Goal: Task Accomplishment & Management: Manage account settings

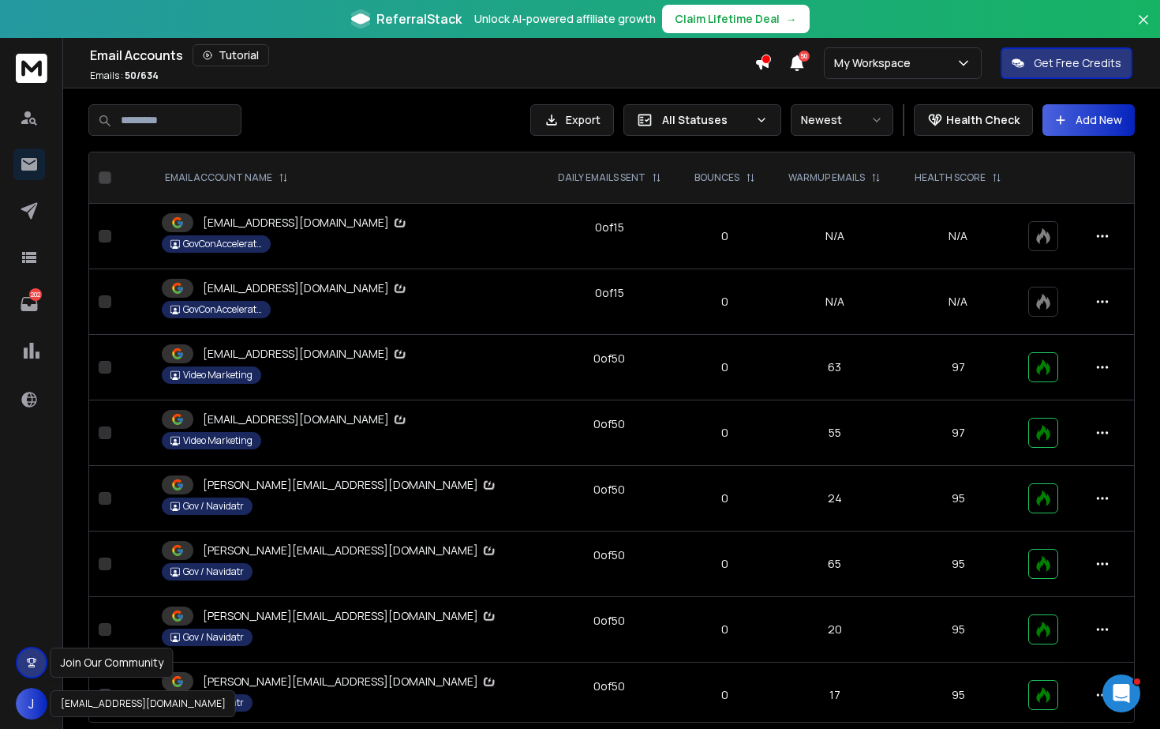
click at [39, 697] on span "J" at bounding box center [32, 703] width 32 height 32
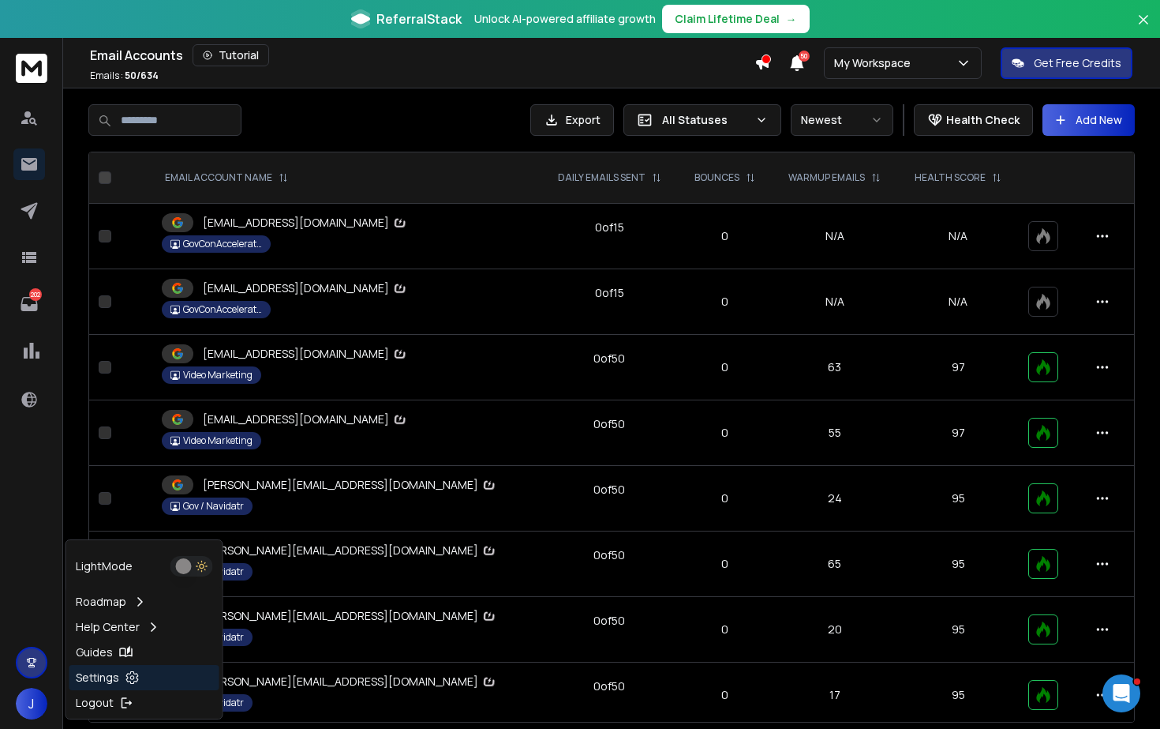
click at [122, 679] on div "Settings" at bounding box center [144, 677] width 150 height 25
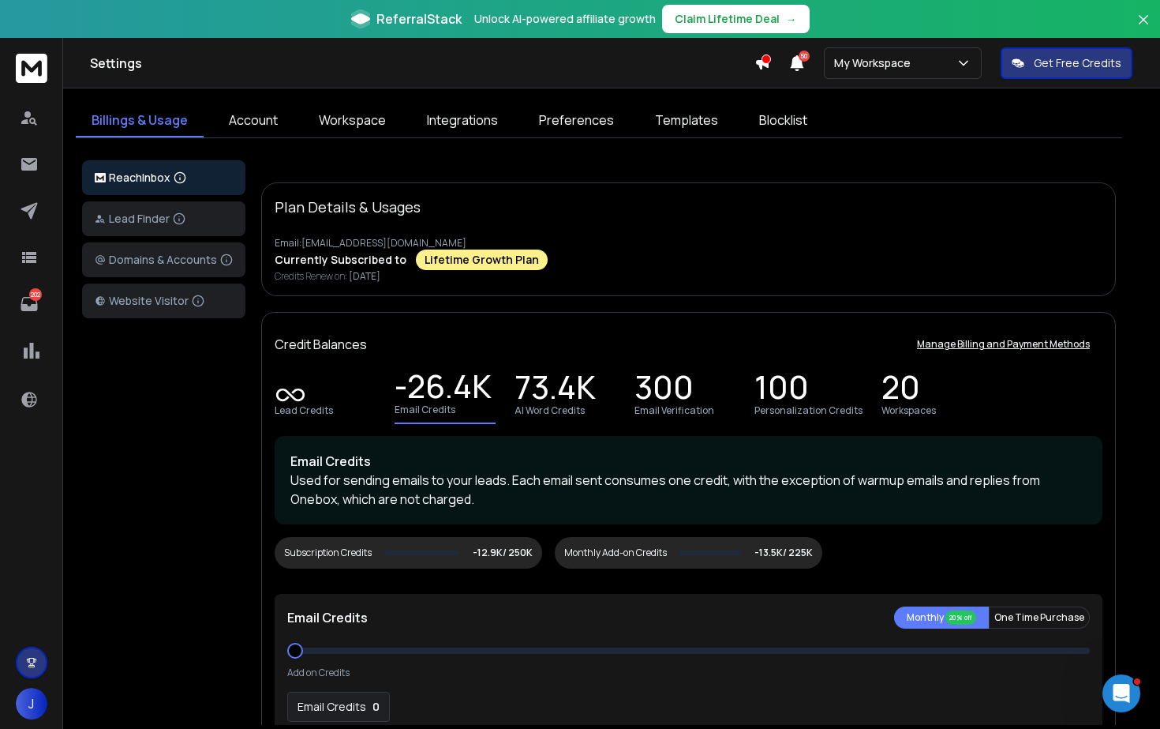
click at [424, 413] on p "Email Credits" at bounding box center [425, 409] width 61 height 13
click at [372, 655] on div "Add on Credits Email Credits 0" at bounding box center [688, 680] width 803 height 84
click at [430, 406] on p "Email Credits" at bounding box center [425, 409] width 61 height 13
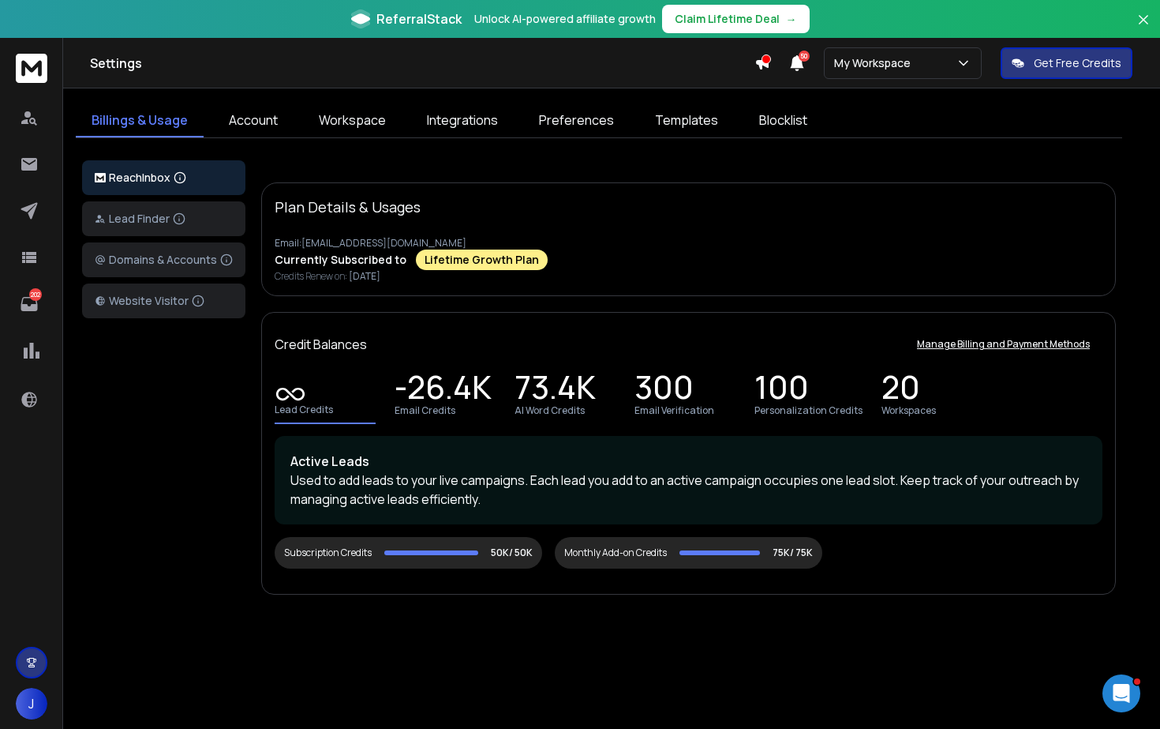
click at [565, 388] on p "73.4K" at bounding box center [555, 390] width 81 height 22
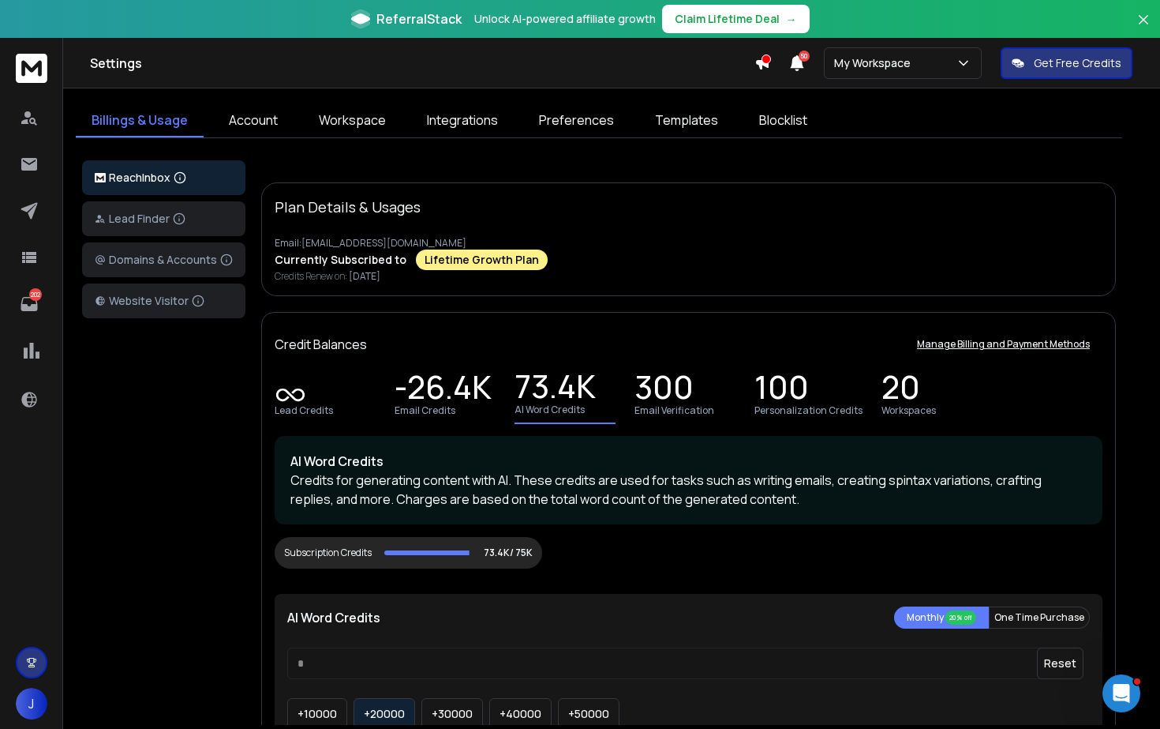
click at [386, 719] on button "+20000" at bounding box center [385, 714] width 62 height 32
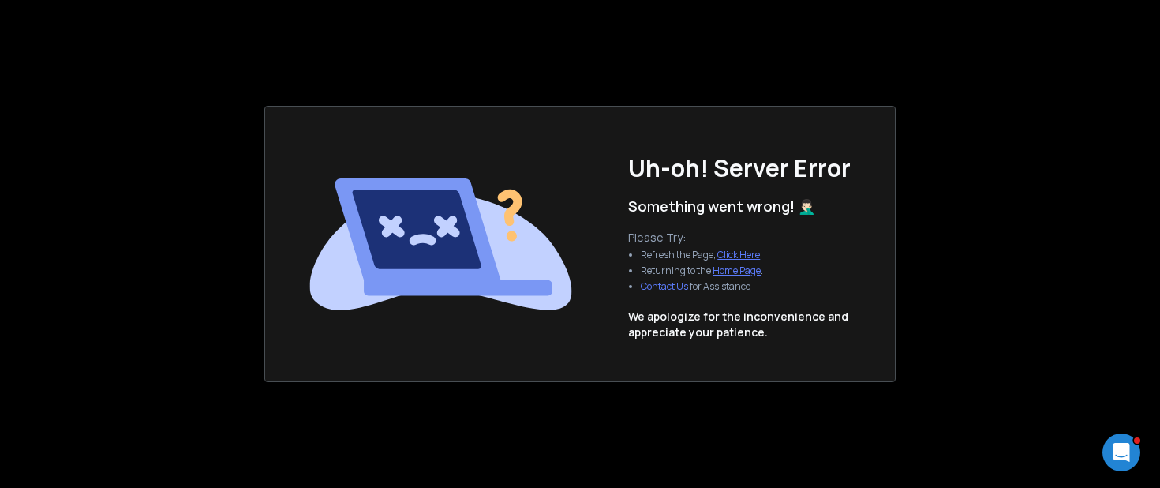
click at [0, 328] on div "Uh-oh! Server Error Something went wrong! 🤦🏻‍♂️ Please Try: Refresh the Page, C…" at bounding box center [580, 244] width 1160 height 488
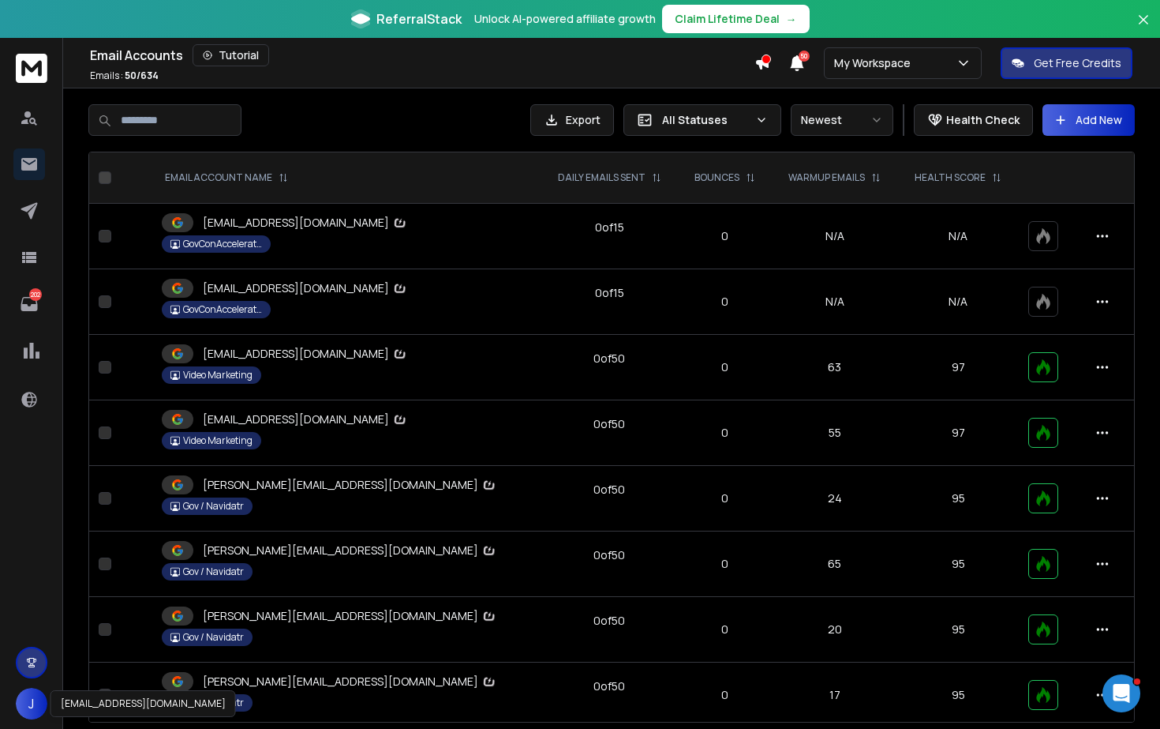
click at [20, 713] on span "J" at bounding box center [32, 703] width 32 height 32
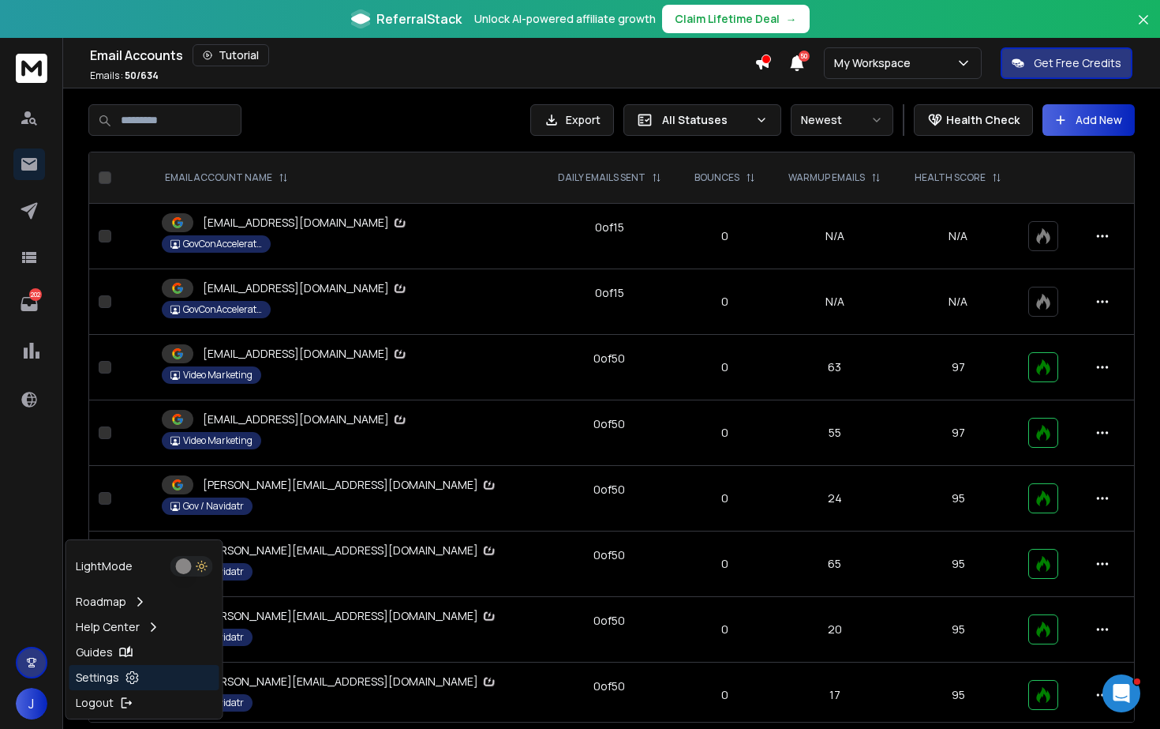
click at [98, 669] on p "Settings" at bounding box center [97, 677] width 43 height 16
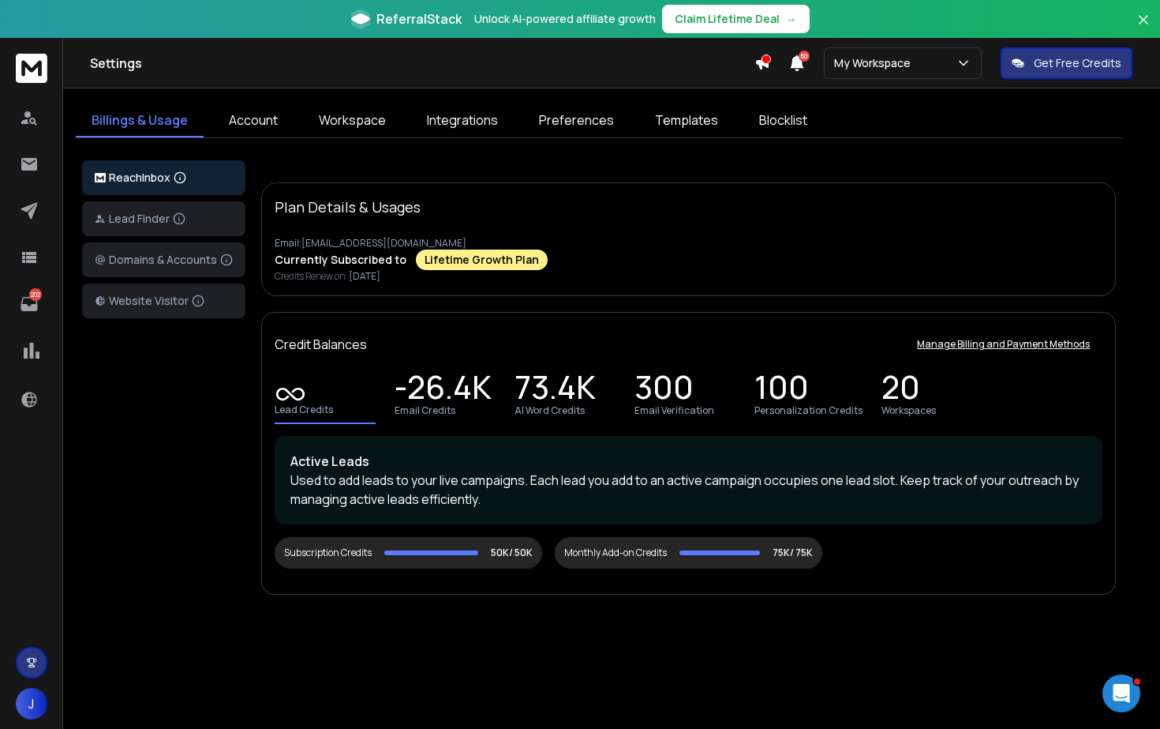
click at [463, 393] on p "-26.4K" at bounding box center [443, 390] width 97 height 22
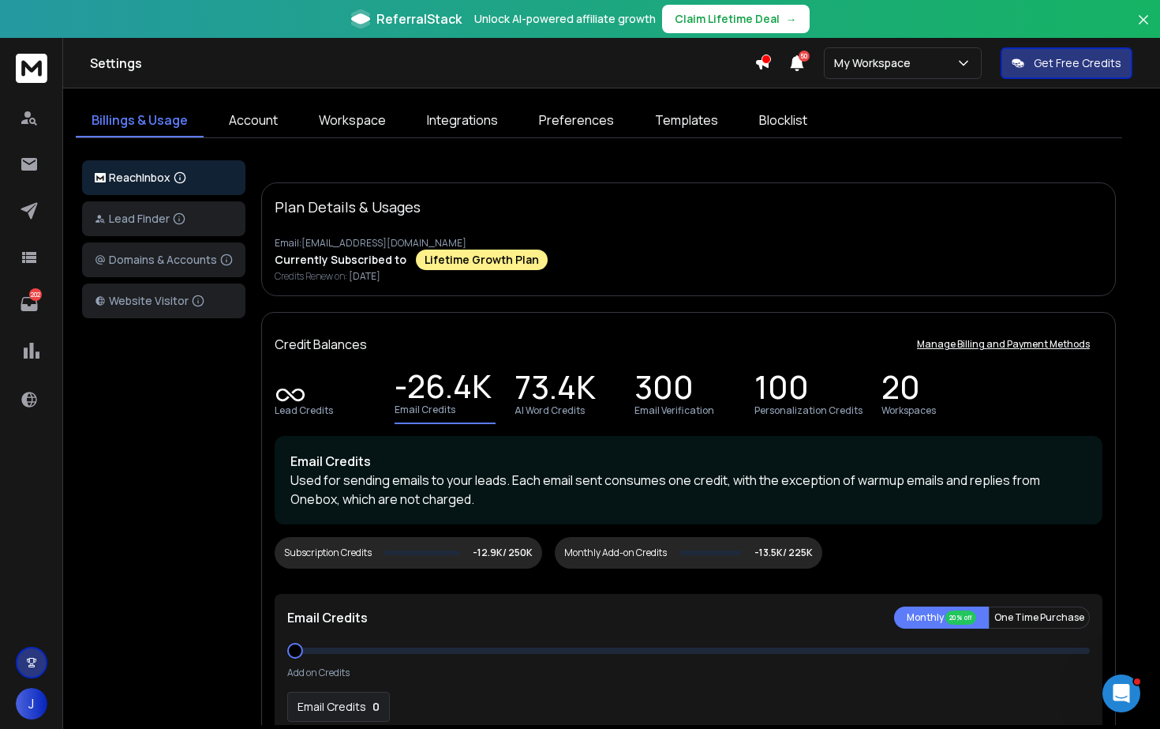
click at [406, 646] on div "Add on Credits Email Credits 0" at bounding box center [688, 680] width 803 height 84
click at [454, 395] on p "-26.4K" at bounding box center [443, 389] width 97 height 22
click at [388, 656] on div "Add on Credits Email Credits 0" at bounding box center [688, 680] width 803 height 84
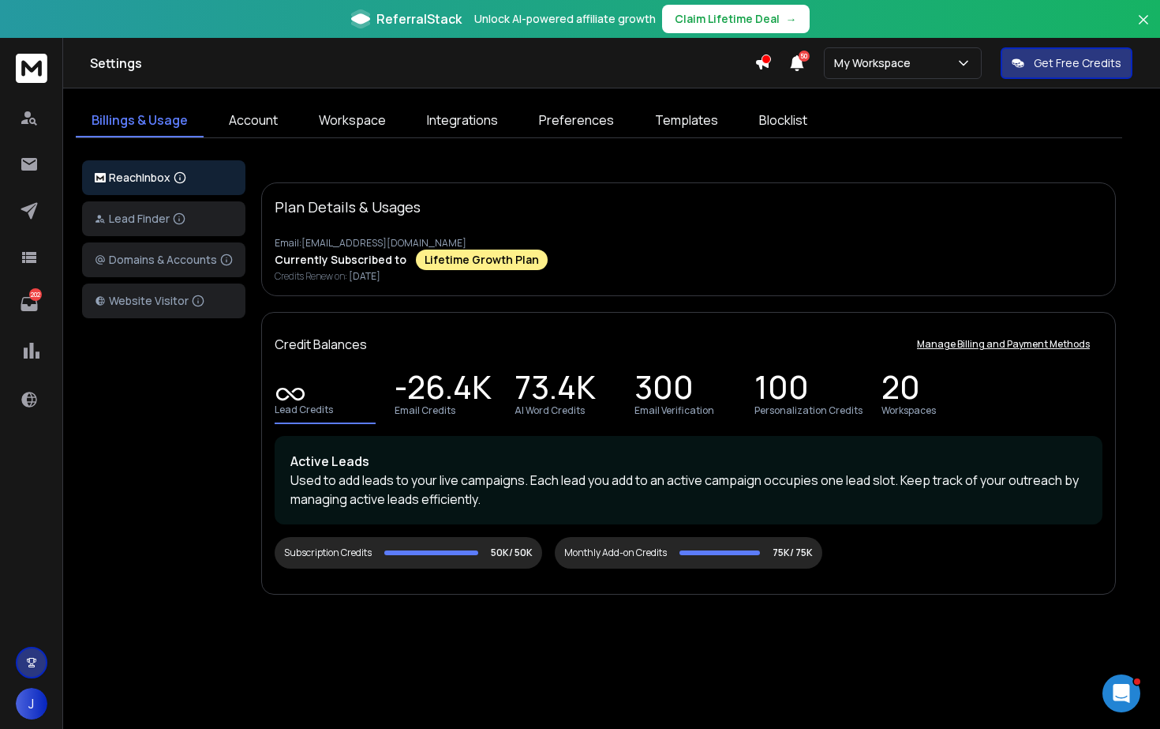
drag, startPoint x: 560, startPoint y: 371, endPoint x: 559, endPoint y: 389, distance: 18.2
click at [560, 379] on p "73.4K" at bounding box center [555, 390] width 81 height 22
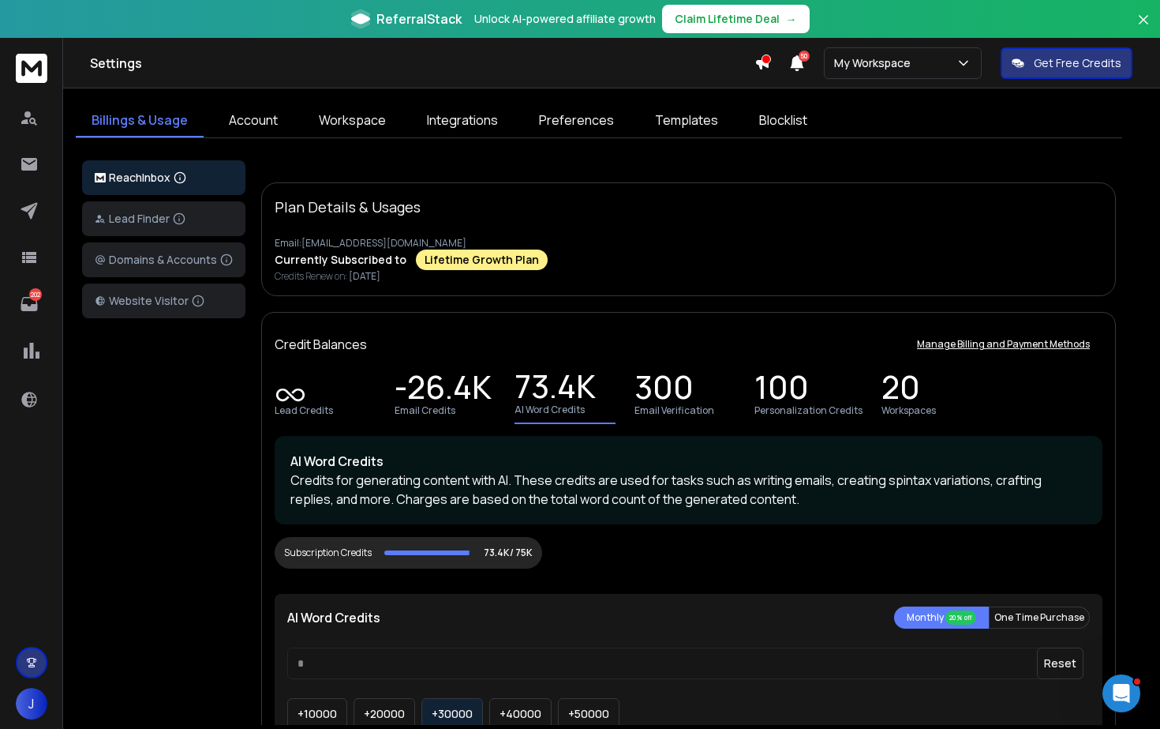
click at [449, 706] on button "+30000" at bounding box center [452, 714] width 62 height 32
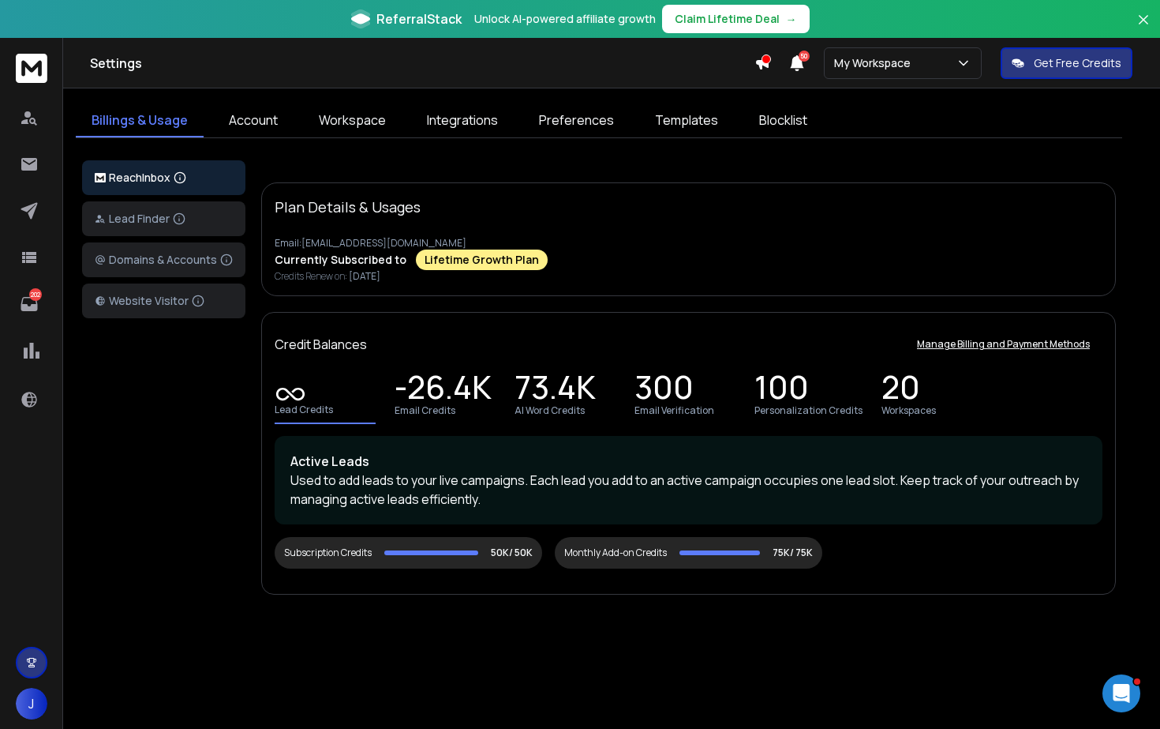
drag, startPoint x: 455, startPoint y: 373, endPoint x: 464, endPoint y: 415, distance: 43.7
click at [455, 379] on p "-26.4K" at bounding box center [443, 390] width 97 height 22
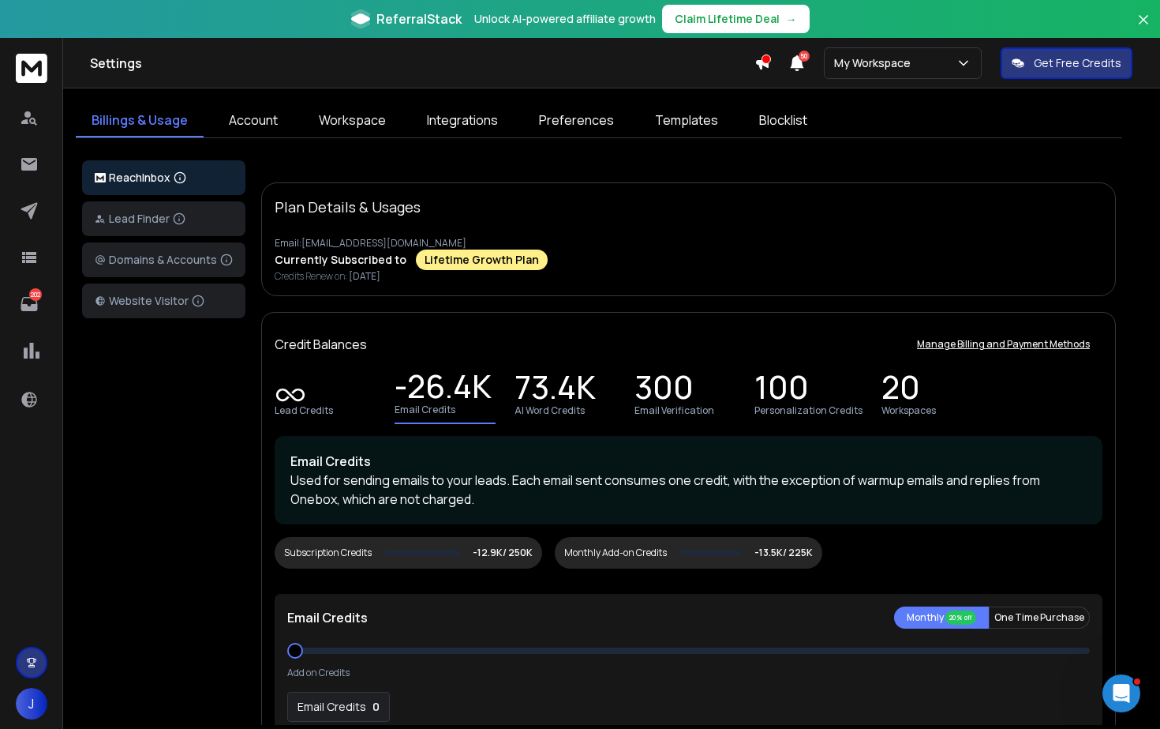
scroll to position [36, 0]
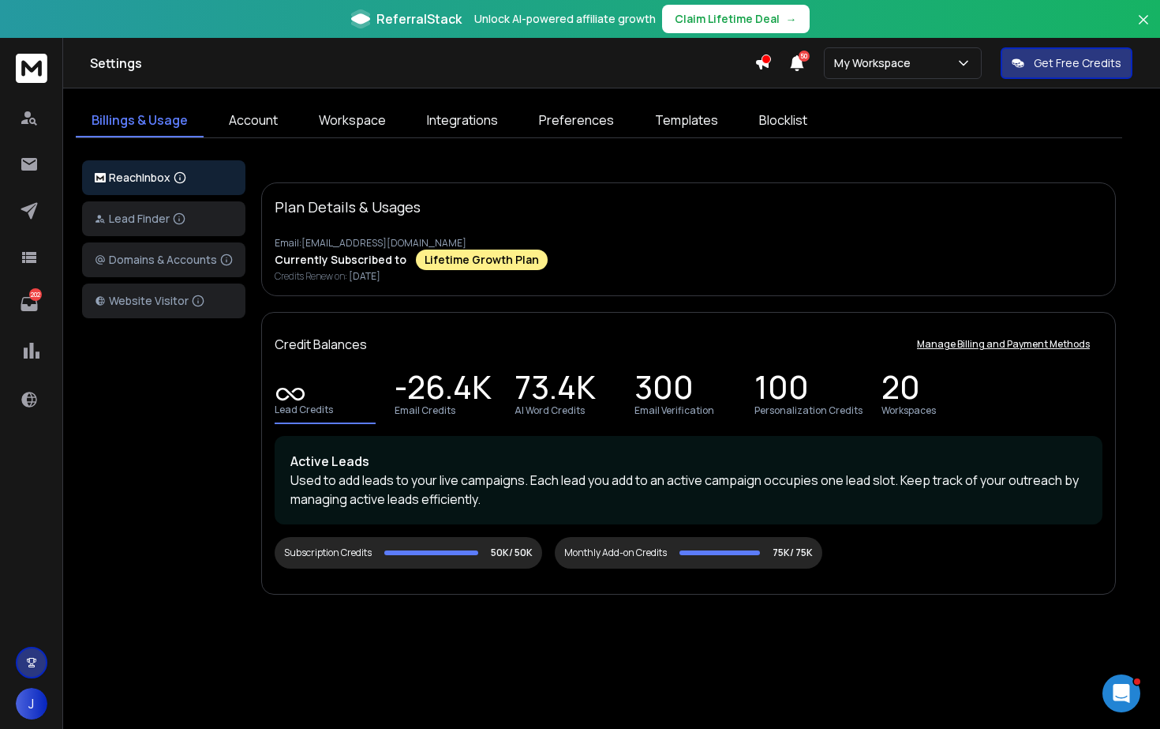
click at [445, 395] on p "-26.4K" at bounding box center [443, 390] width 97 height 22
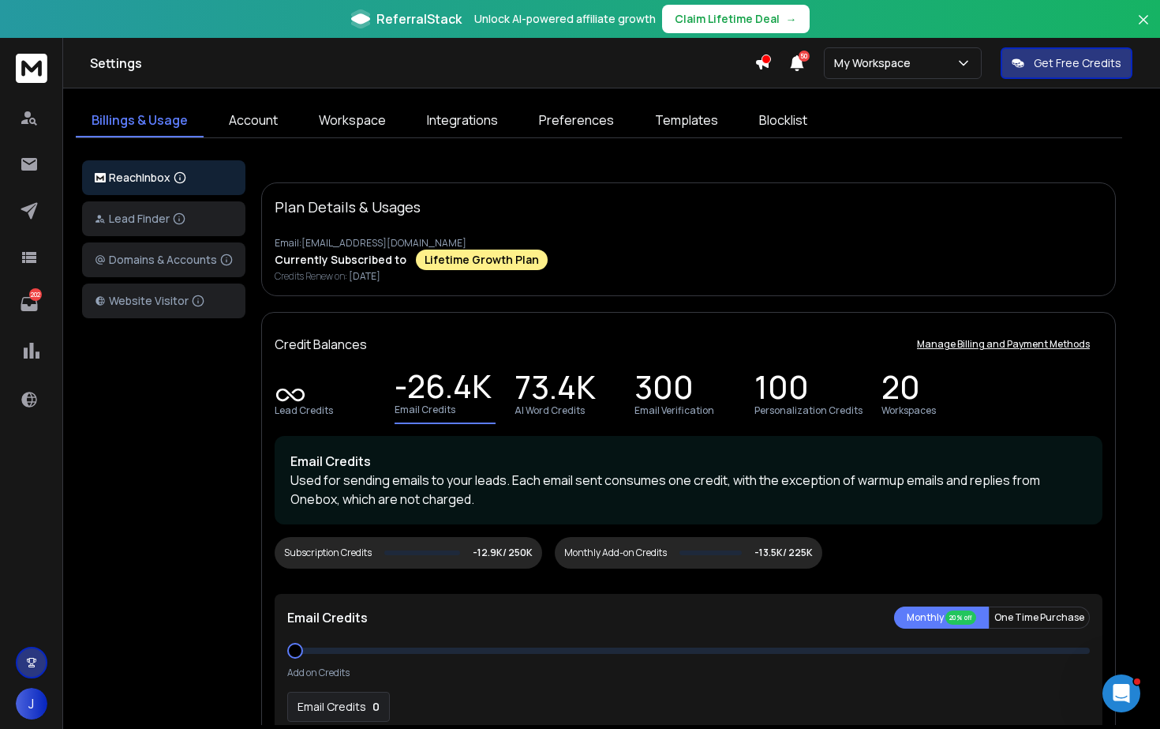
click at [372, 652] on span at bounding box center [688, 650] width 803 height 6
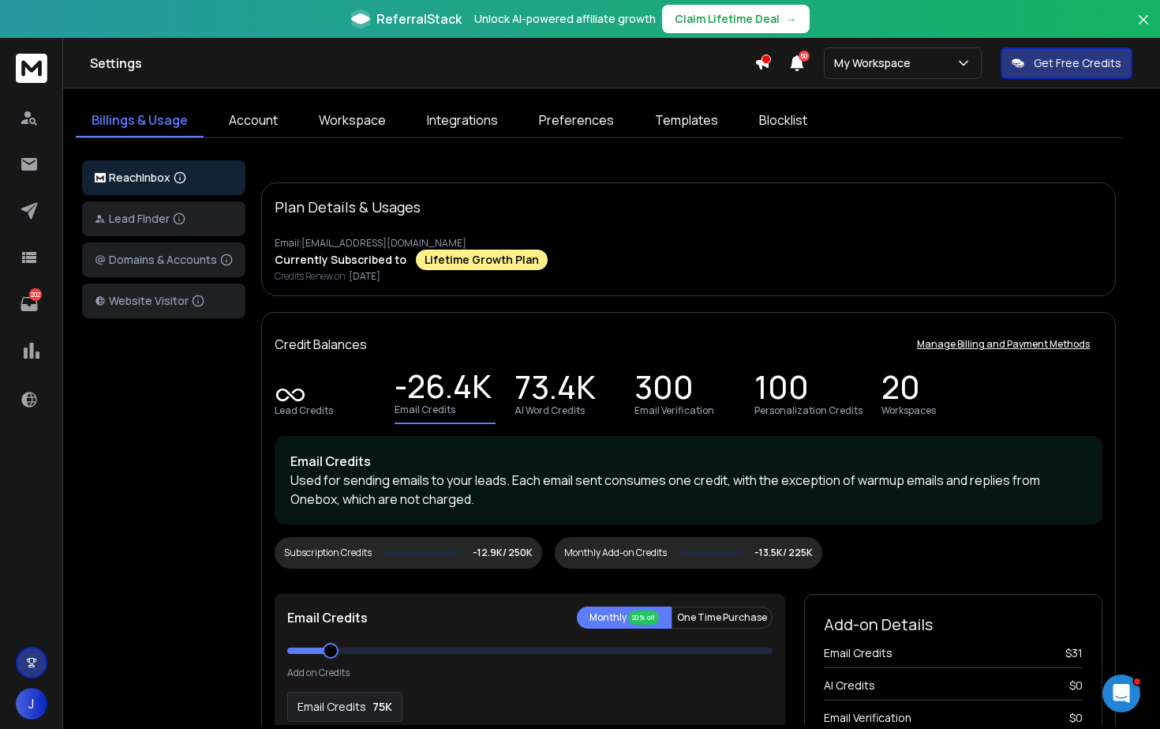
click at [432, 650] on span at bounding box center [529, 650] width 485 height 6
